Goal: Navigation & Orientation: Find specific page/section

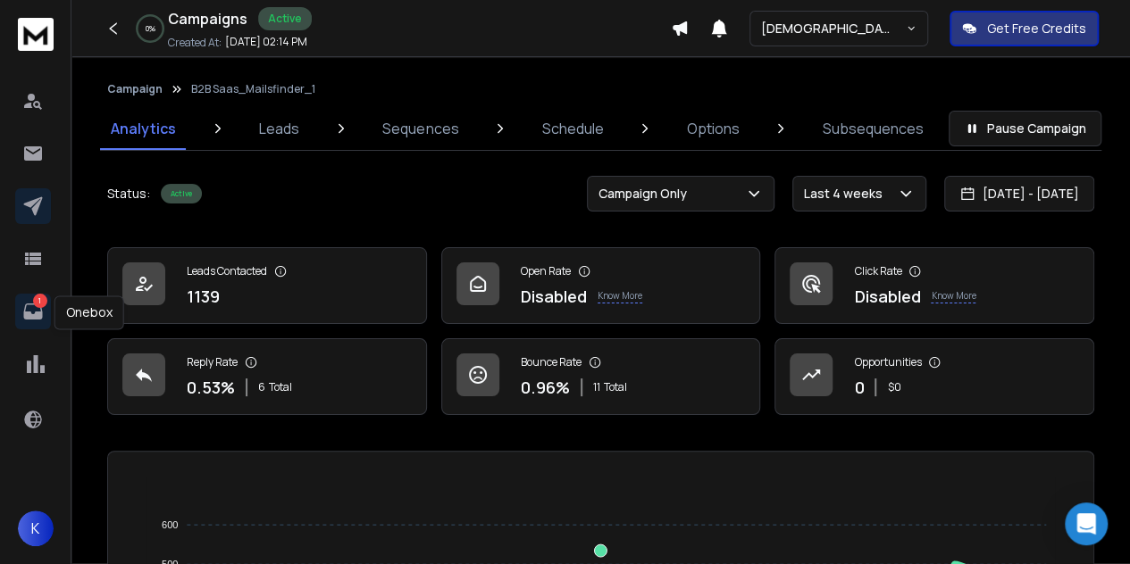
click at [42, 316] on icon at bounding box center [32, 311] width 21 height 21
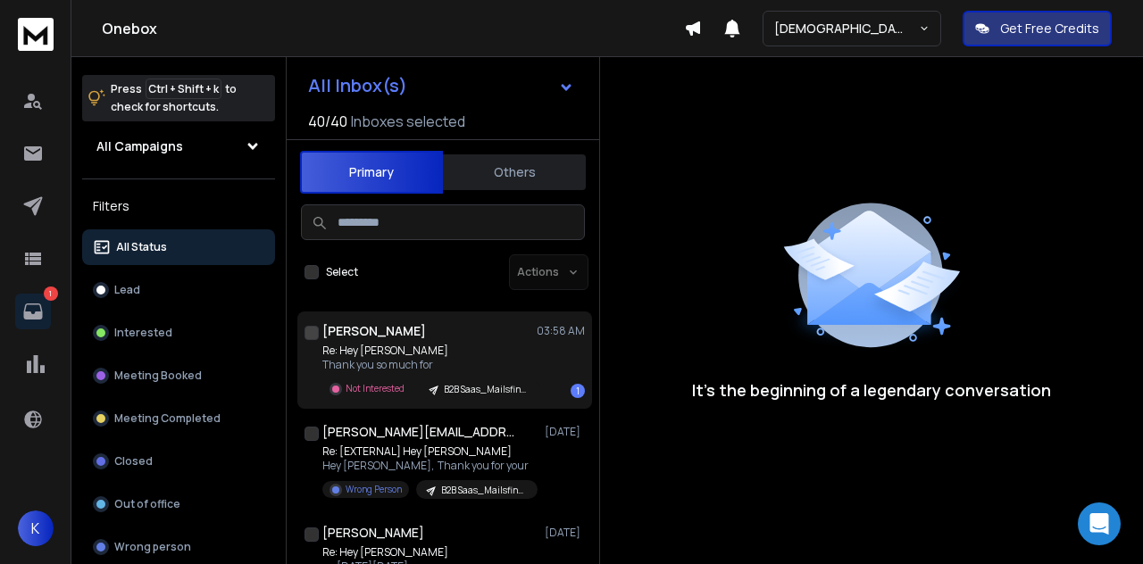
click at [458, 334] on div "Ryan Fenn 03:58 AM" at bounding box center [453, 331] width 263 height 18
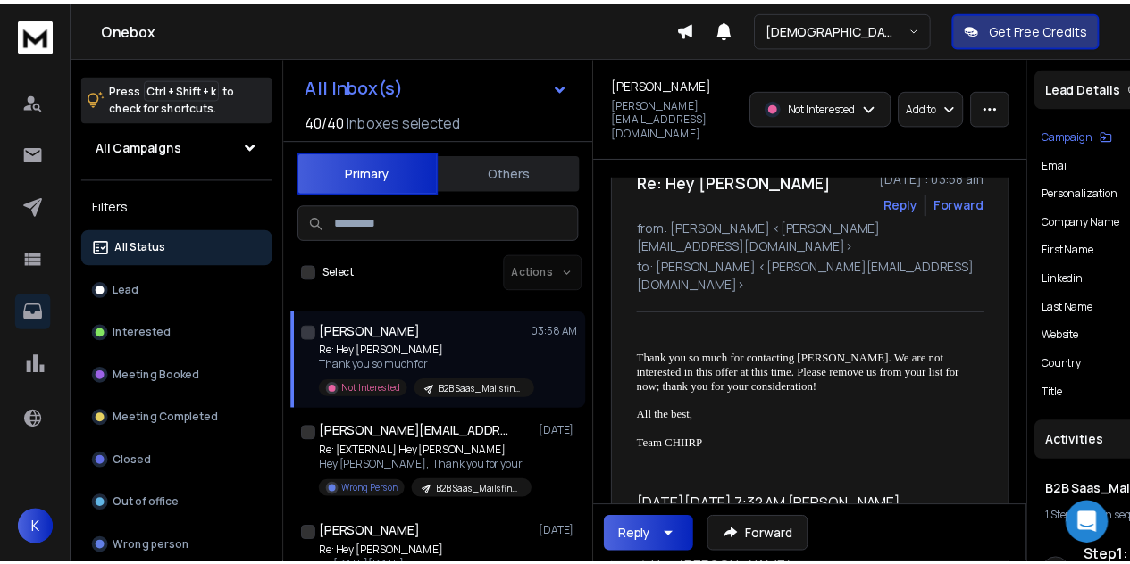
scroll to position [63, 0]
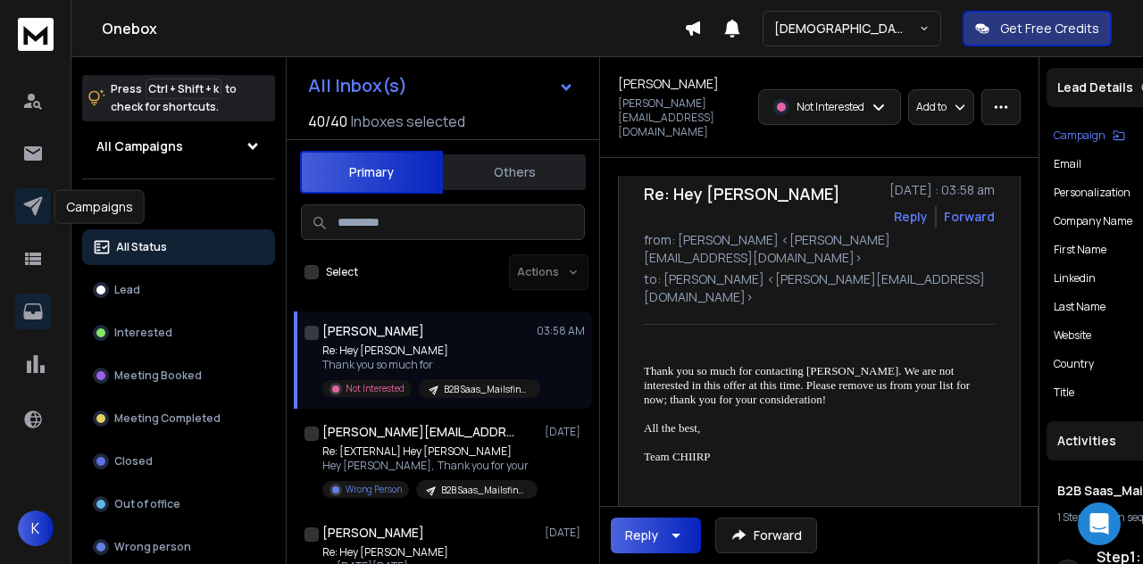
click at [40, 200] on icon at bounding box center [32, 205] width 19 height 19
